Goal: Navigation & Orientation: Find specific page/section

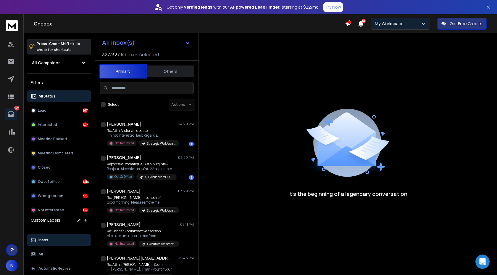
click at [394, 25] on p "My Workspace" at bounding box center [390, 24] width 31 height 6
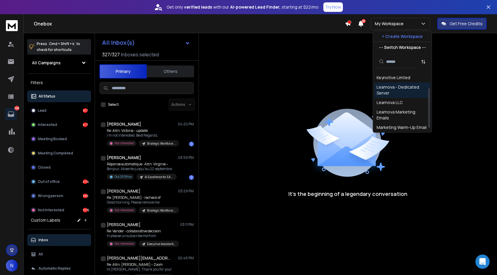
scroll to position [28, 0]
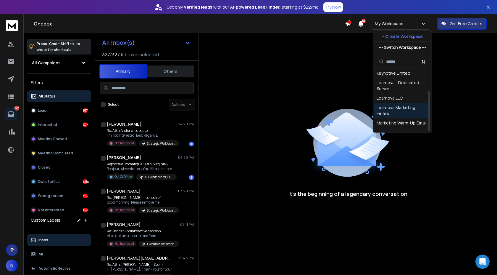
click at [403, 107] on div "Learnova Marketing Emails" at bounding box center [402, 110] width 51 height 12
